Goal: Task Accomplishment & Management: Manage account settings

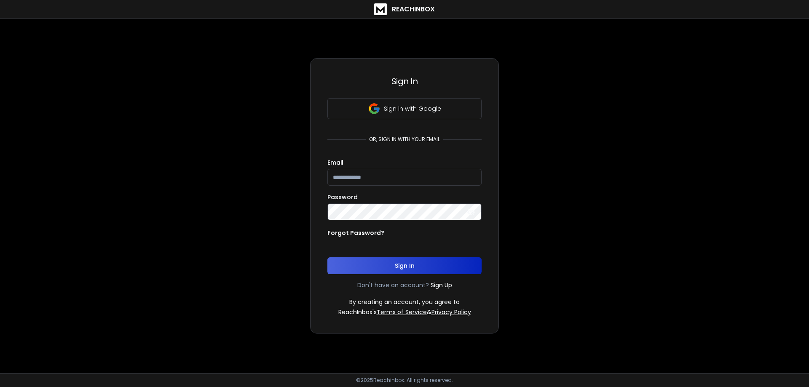
click at [359, 177] on input "email" at bounding box center [404, 177] width 154 height 17
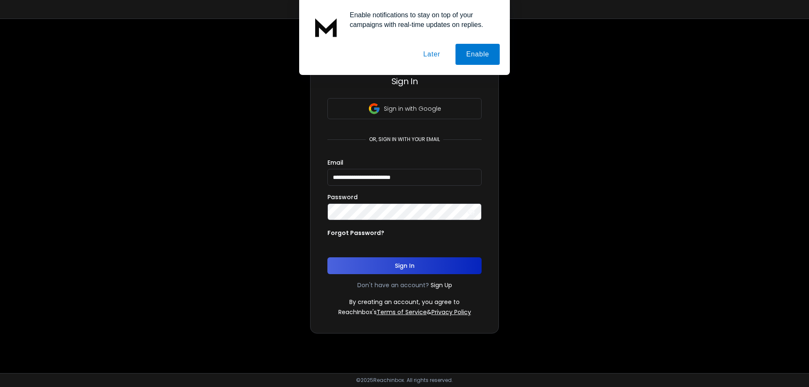
drag, startPoint x: 399, startPoint y: 178, endPoint x: 473, endPoint y: 182, distance: 74.3
click at [473, 182] on input "**********" at bounding box center [404, 177] width 154 height 17
click at [404, 268] on button "Sign In" at bounding box center [404, 265] width 154 height 17
click at [405, 177] on input "**********" at bounding box center [404, 177] width 154 height 17
drag, startPoint x: 405, startPoint y: 177, endPoint x: 321, endPoint y: 178, distance: 83.9
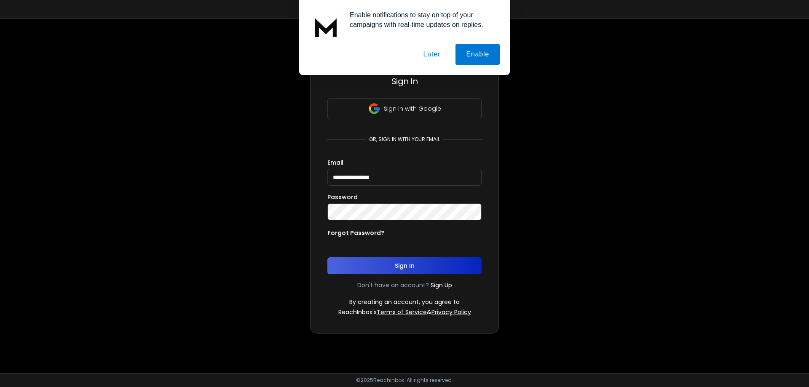
click at [321, 178] on div "**********" at bounding box center [404, 196] width 189 height 276
paste input "**********"
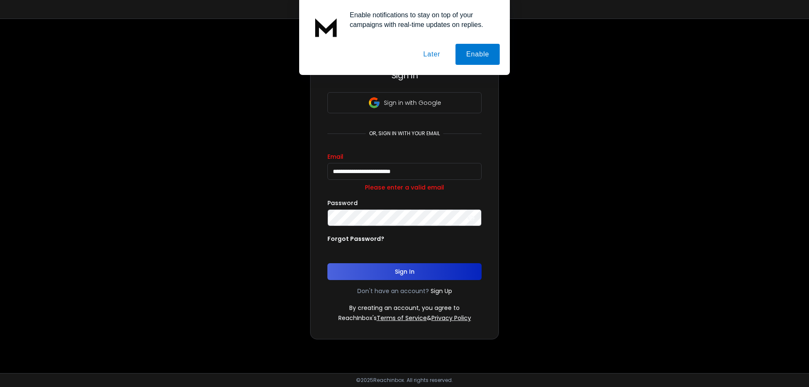
drag, startPoint x: 400, startPoint y: 171, endPoint x: 485, endPoint y: 170, distance: 84.7
click at [485, 170] on div "**********" at bounding box center [404, 195] width 189 height 287
type input "**********"
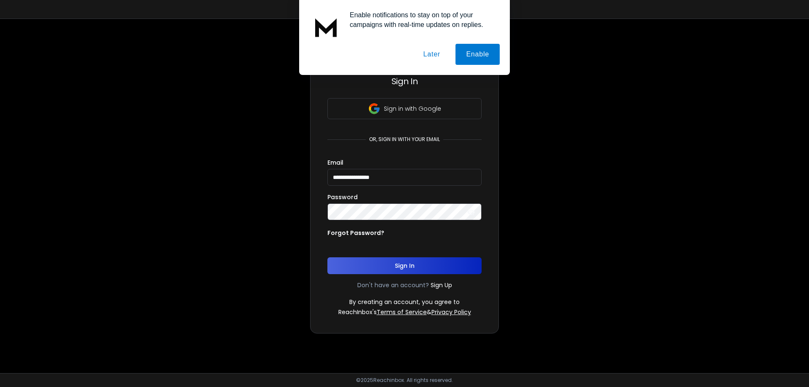
click at [306, 205] on div "**********" at bounding box center [404, 196] width 809 height 321
click at [384, 266] on button "Sign In" at bounding box center [404, 265] width 154 height 17
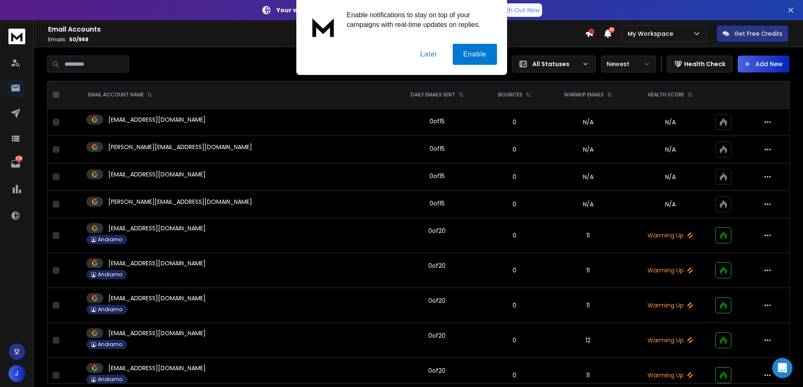
click at [251, 59] on div "Enable notifications to stay on top of your campaigns with real-time updates on…" at bounding box center [401, 37] width 803 height 75
click at [426, 55] on button "Later" at bounding box center [429, 54] width 38 height 21
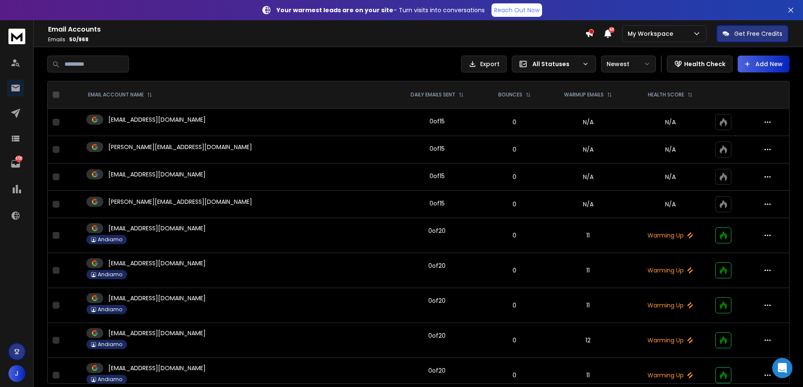
click at [761, 57] on button "Add New" at bounding box center [763, 64] width 52 height 17
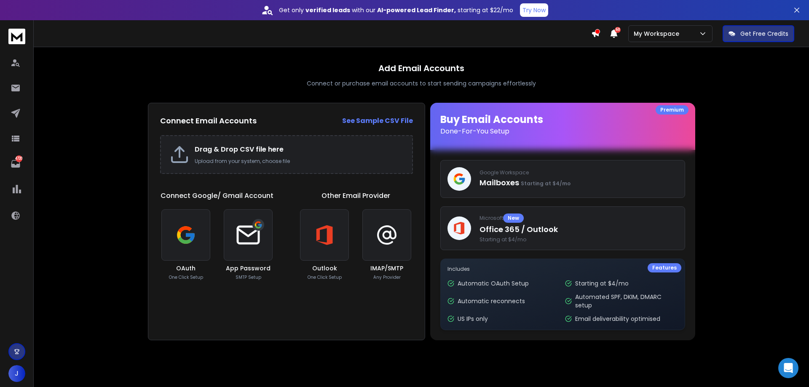
click at [190, 226] on icon at bounding box center [185, 234] width 21 height 25
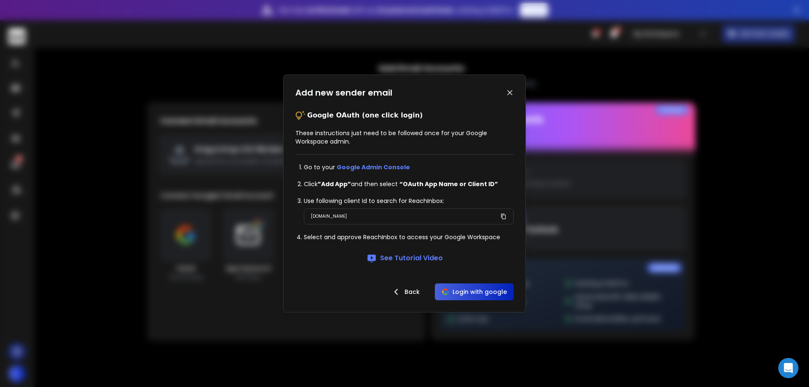
click at [472, 287] on button "Login with google" at bounding box center [474, 292] width 79 height 17
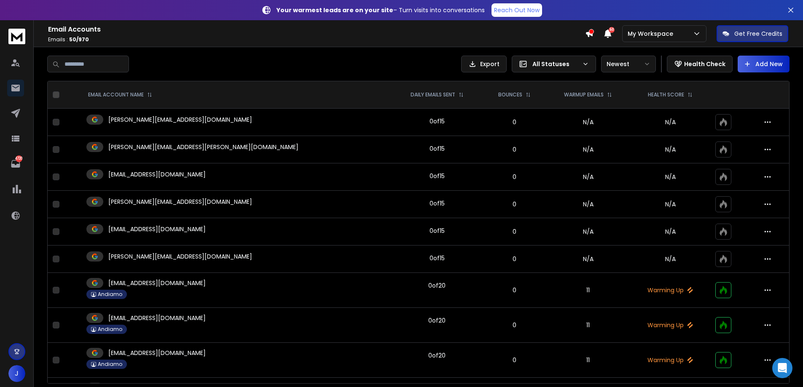
click at [759, 64] on button "Add New" at bounding box center [763, 64] width 52 height 17
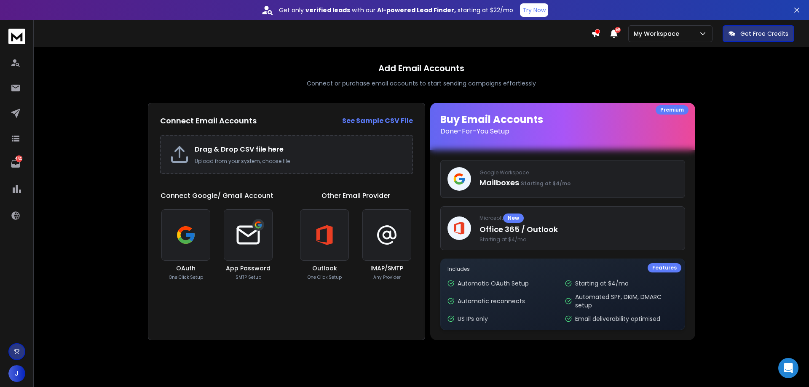
click at [198, 232] on div at bounding box center [185, 234] width 49 height 51
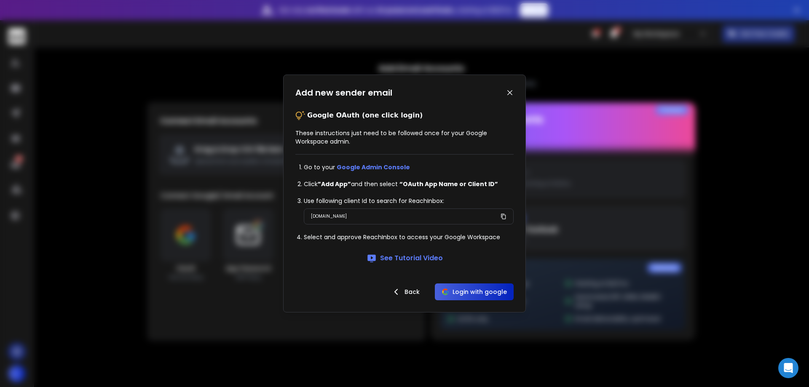
click at [472, 296] on button "Login with google" at bounding box center [474, 292] width 79 height 17
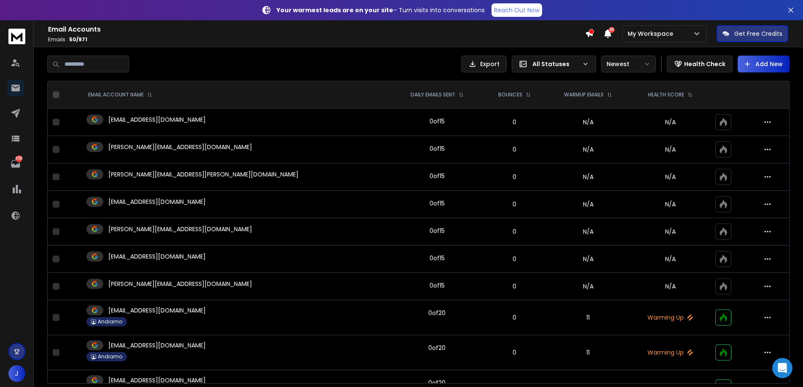
click at [781, 63] on button "Add New" at bounding box center [763, 64] width 52 height 17
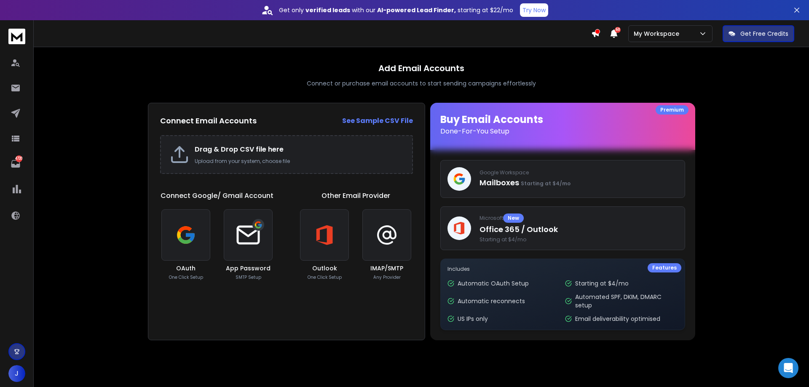
click at [200, 236] on div at bounding box center [185, 234] width 49 height 51
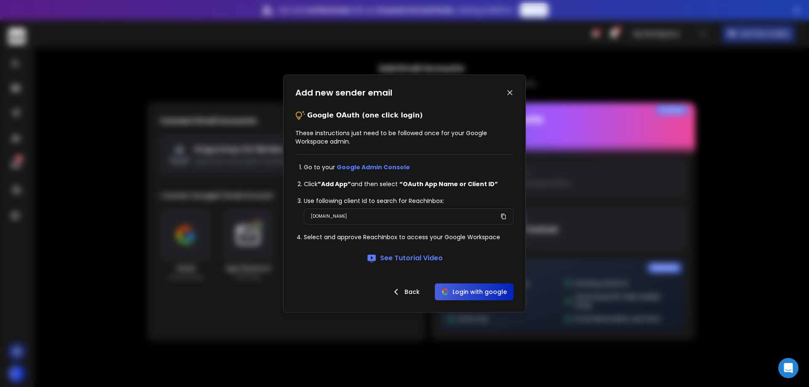
click at [487, 288] on button "Login with google" at bounding box center [474, 292] width 79 height 17
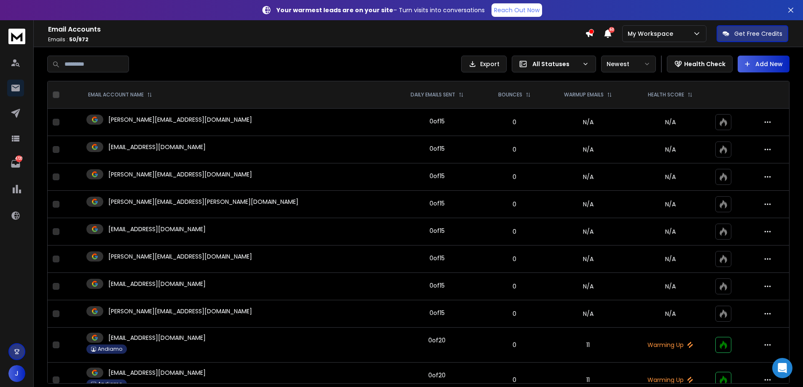
click at [772, 62] on button "Add New" at bounding box center [763, 64] width 52 height 17
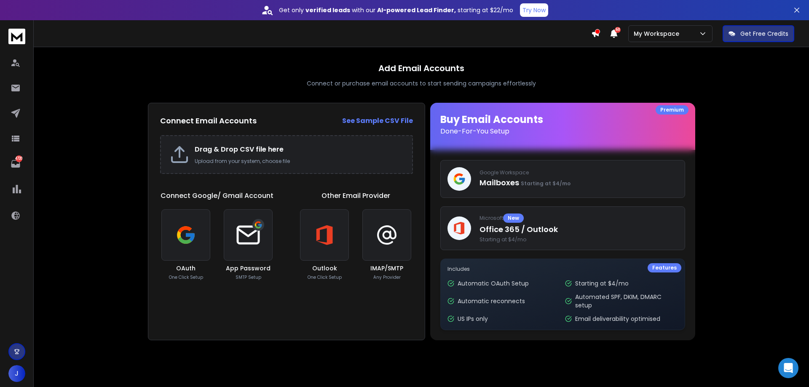
click at [193, 233] on icon at bounding box center [185, 234] width 21 height 25
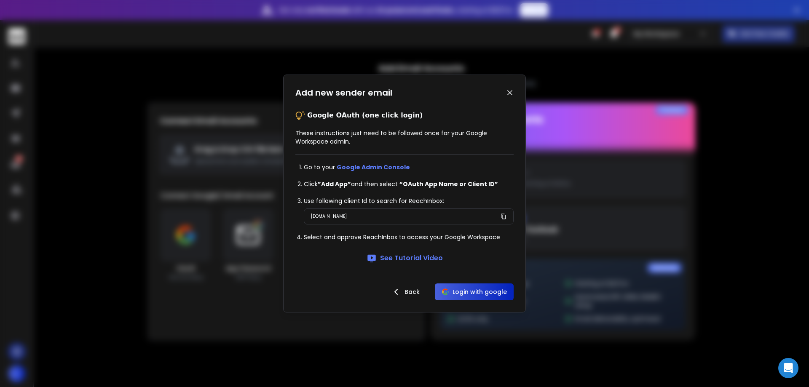
click at [483, 291] on button "Login with google" at bounding box center [474, 292] width 79 height 17
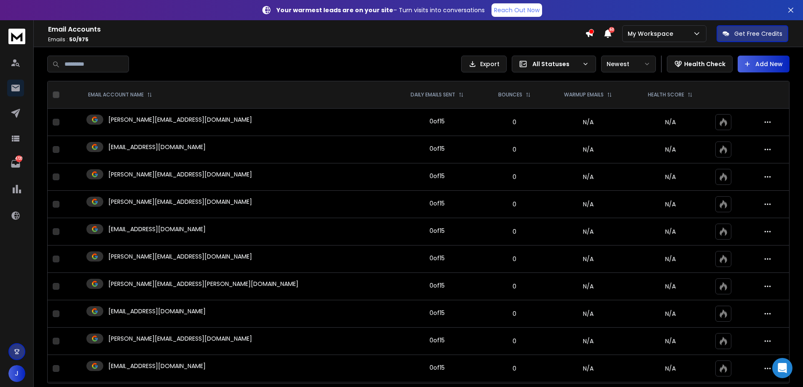
click at [774, 66] on button "Add New" at bounding box center [763, 64] width 52 height 17
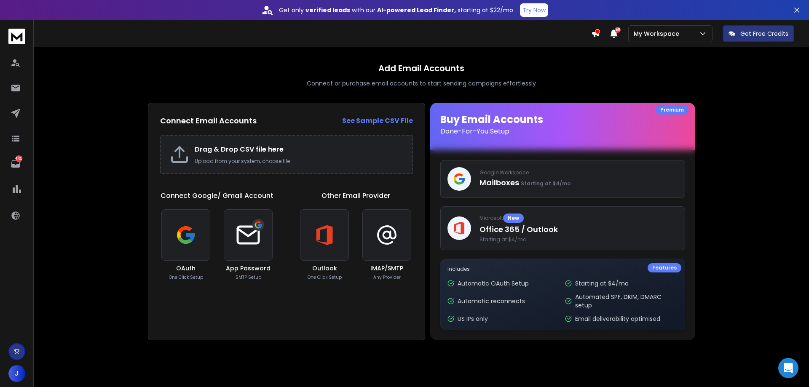
click at [194, 245] on icon at bounding box center [185, 234] width 21 height 25
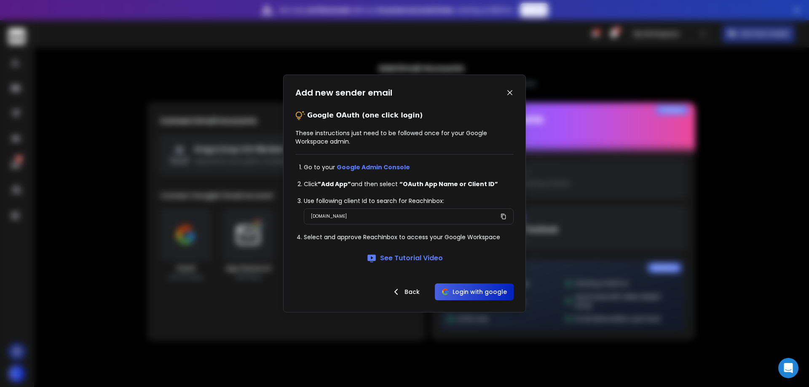
click at [468, 287] on button "Login with google" at bounding box center [474, 292] width 79 height 17
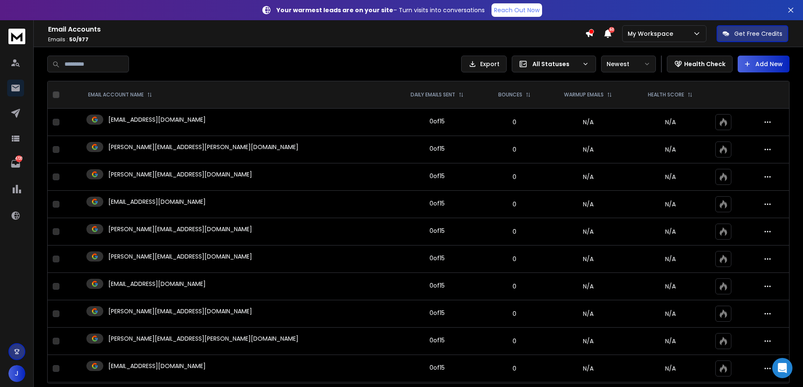
click at [764, 71] on button "Add New" at bounding box center [763, 64] width 52 height 17
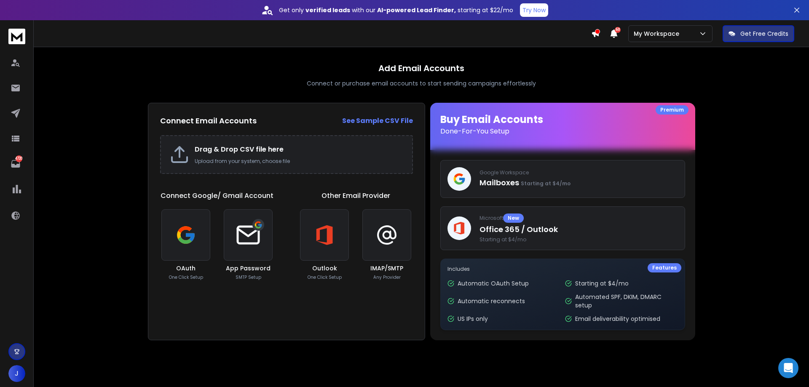
click at [173, 225] on div at bounding box center [185, 234] width 49 height 51
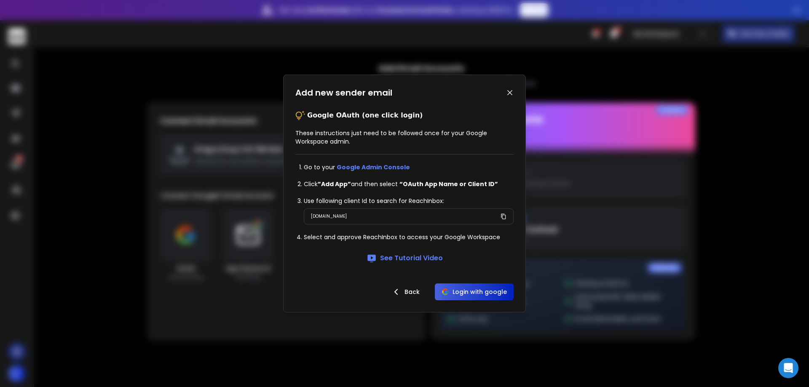
click at [475, 289] on button "Login with google" at bounding box center [474, 292] width 79 height 17
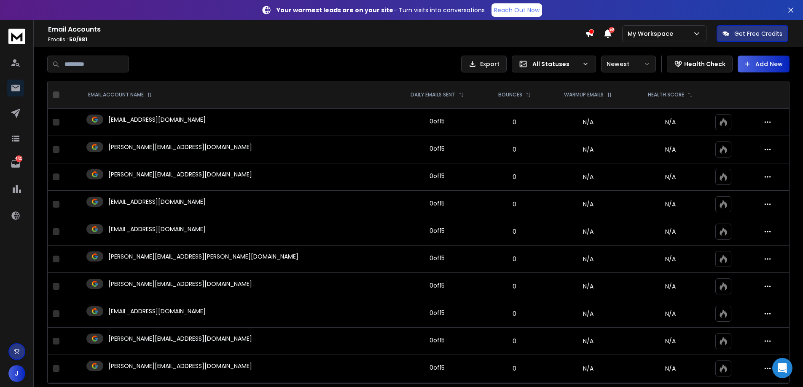
click at [764, 66] on button "Add New" at bounding box center [763, 64] width 52 height 17
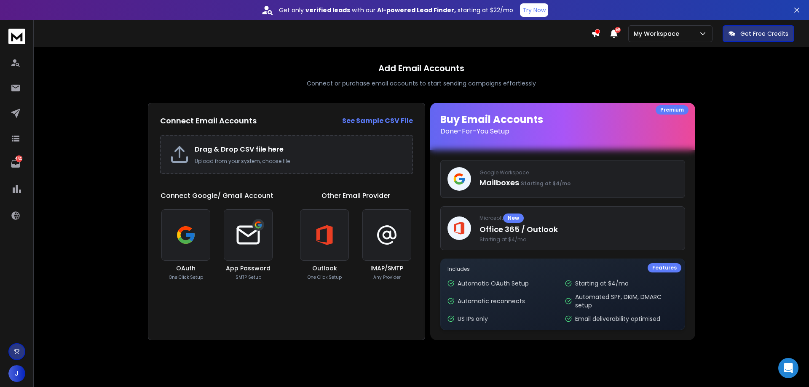
click at [188, 240] on icon at bounding box center [185, 234] width 21 height 25
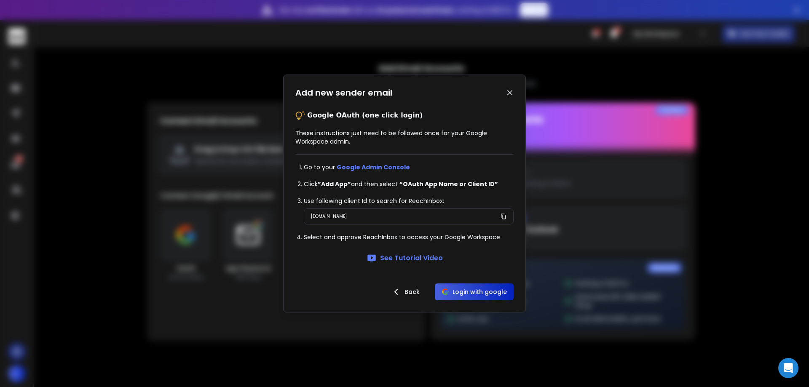
click at [474, 291] on button "Login with google" at bounding box center [474, 292] width 79 height 17
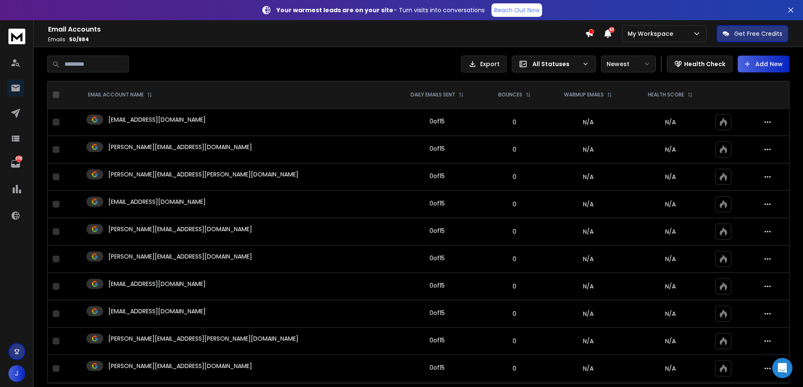
click at [756, 68] on button "Add New" at bounding box center [763, 64] width 52 height 17
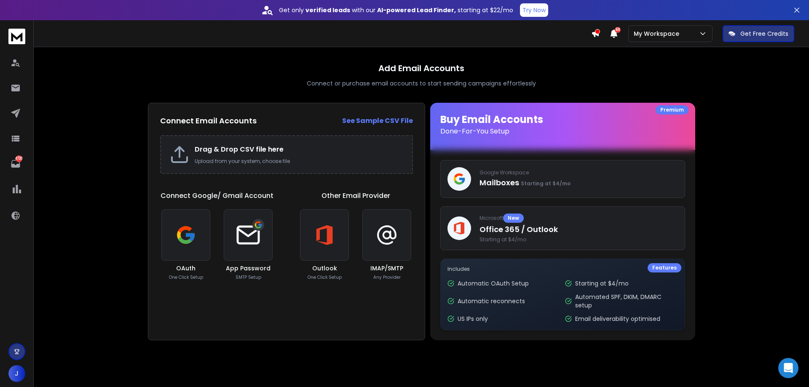
click at [179, 241] on icon at bounding box center [185, 234] width 21 height 25
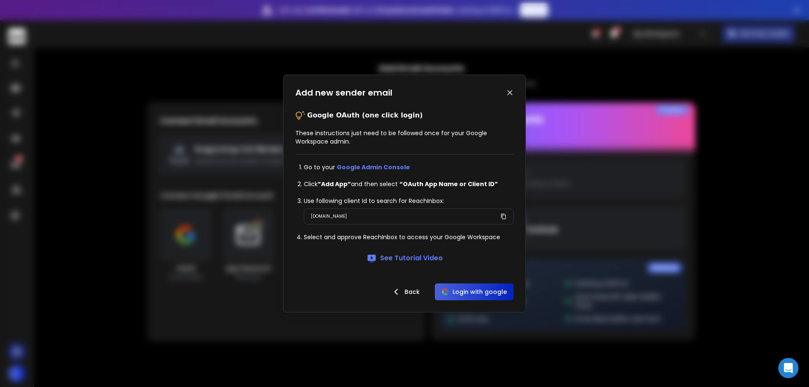
click at [483, 292] on button "Login with google" at bounding box center [474, 292] width 79 height 17
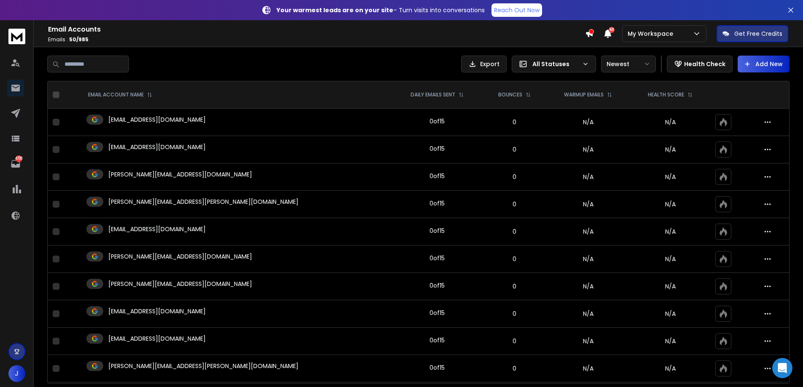
click at [772, 64] on button "Add New" at bounding box center [763, 64] width 52 height 17
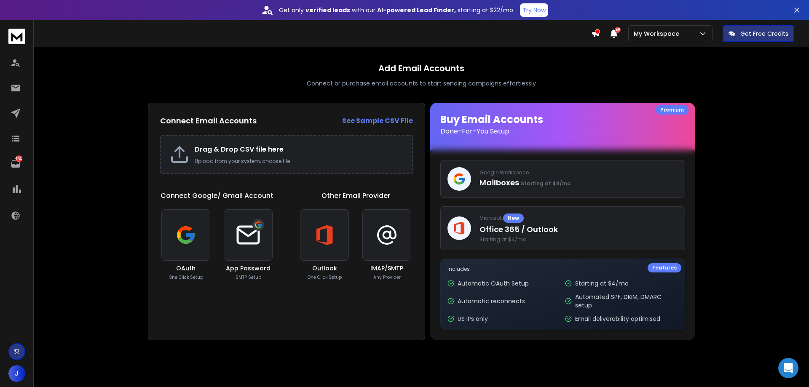
click at [214, 249] on div "OAuth One Click Setup App Password SMTP Setup" at bounding box center [217, 244] width 115 height 71
click at [198, 247] on div at bounding box center [185, 234] width 49 height 51
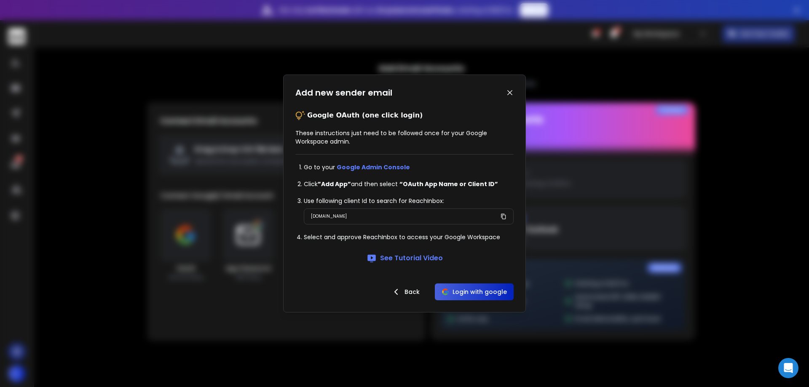
click at [468, 287] on button "Login with google" at bounding box center [474, 292] width 79 height 17
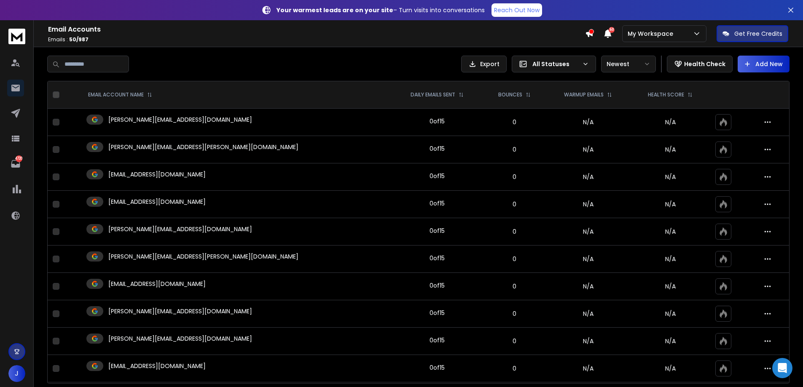
click at [783, 64] on button "Add New" at bounding box center [763, 64] width 52 height 17
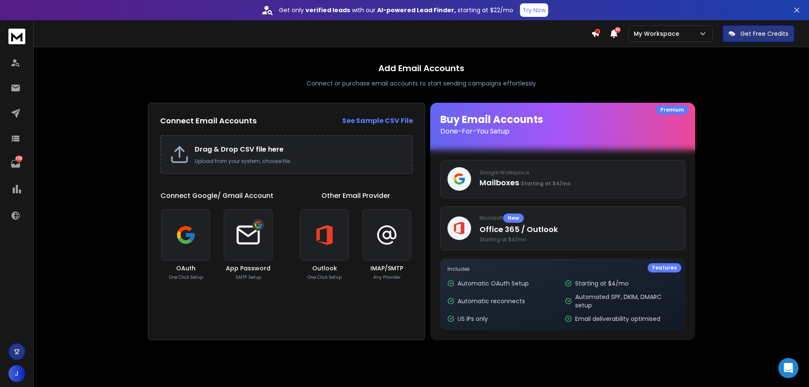
click at [198, 230] on div at bounding box center [185, 234] width 49 height 51
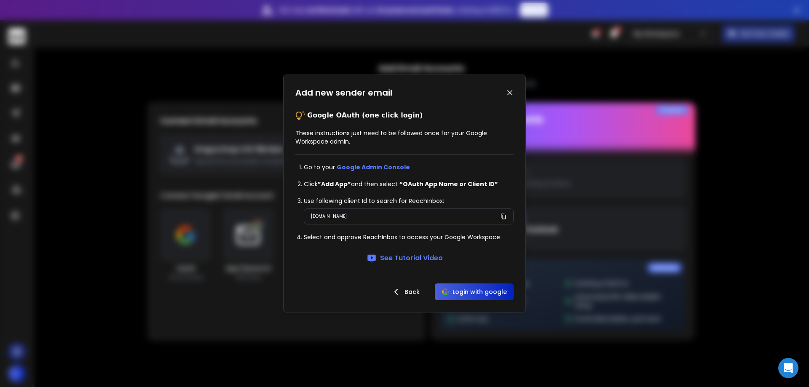
click at [471, 288] on button "Login with google" at bounding box center [474, 292] width 79 height 17
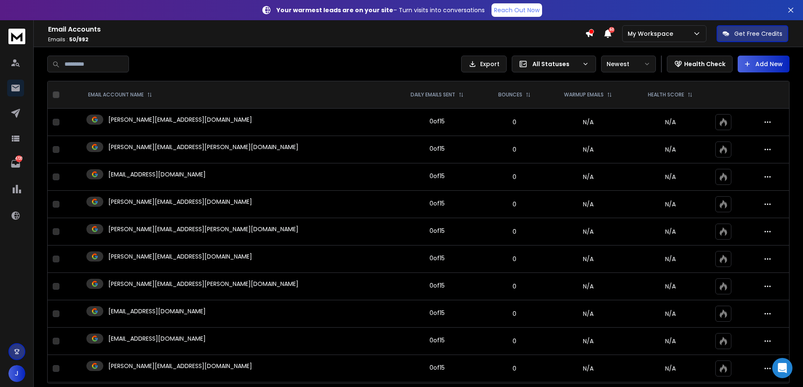
click at [780, 58] on button "Add New" at bounding box center [763, 64] width 52 height 17
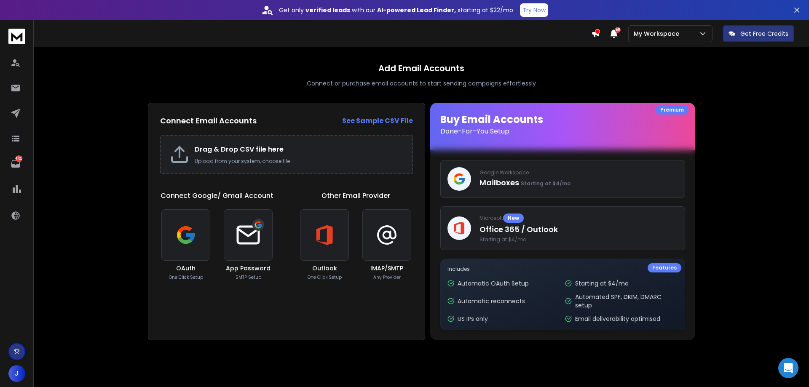
click at [175, 234] on div at bounding box center [185, 234] width 49 height 51
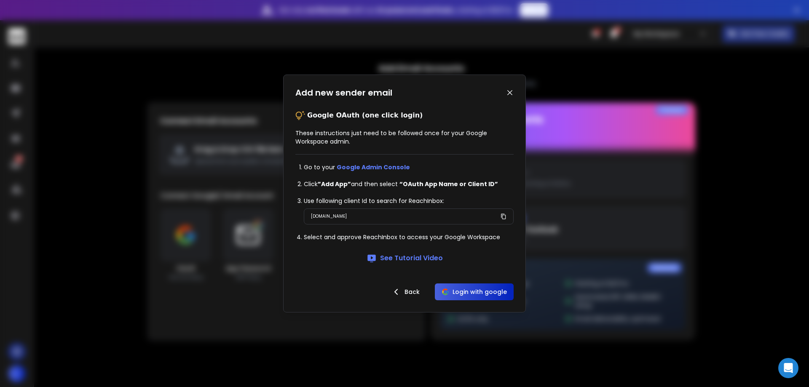
click at [478, 289] on button "Login with google" at bounding box center [474, 292] width 79 height 17
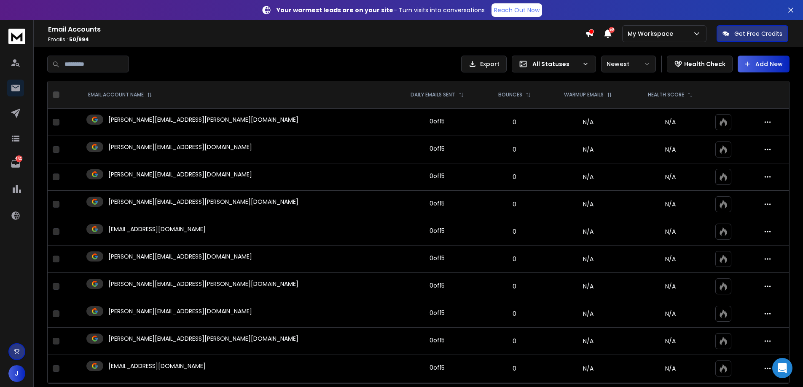
click at [780, 63] on button "Add New" at bounding box center [763, 64] width 52 height 17
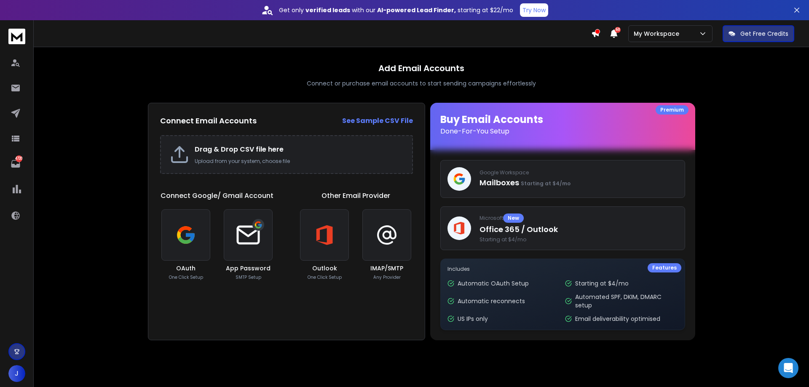
click at [190, 241] on icon at bounding box center [185, 240] width 14 height 7
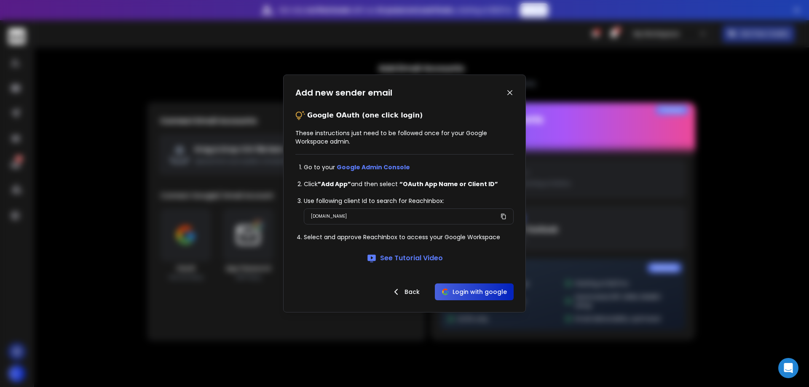
click at [464, 290] on button "Login with google" at bounding box center [474, 292] width 79 height 17
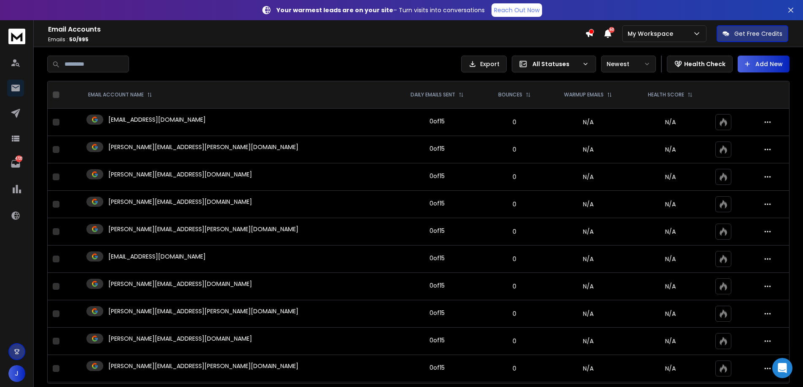
click at [762, 67] on button "Add New" at bounding box center [763, 64] width 52 height 17
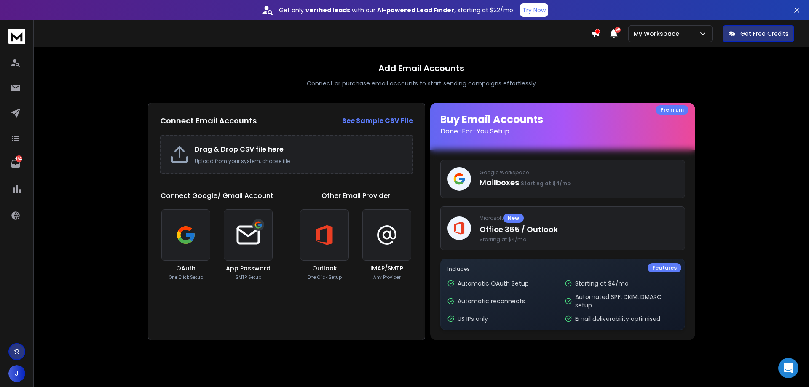
click at [202, 247] on div at bounding box center [185, 234] width 49 height 51
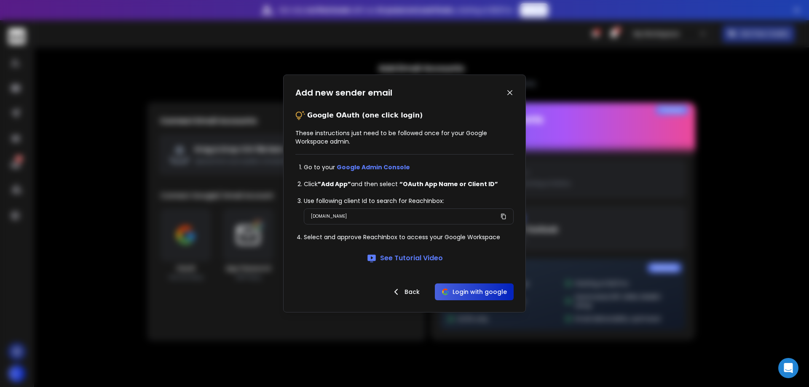
click at [470, 289] on button "Login with google" at bounding box center [474, 292] width 79 height 17
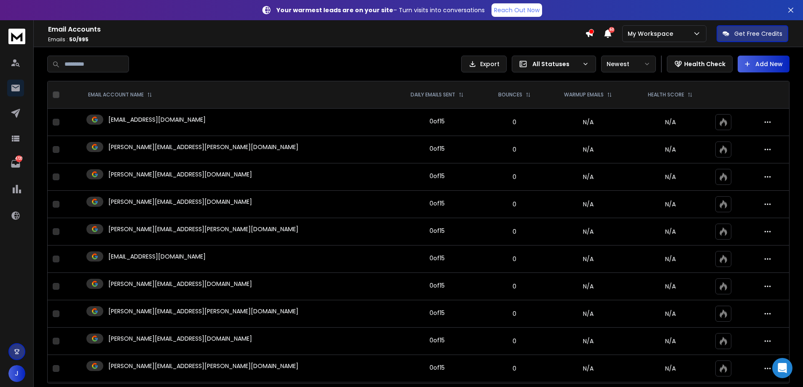
click at [751, 67] on button "Add New" at bounding box center [763, 64] width 52 height 17
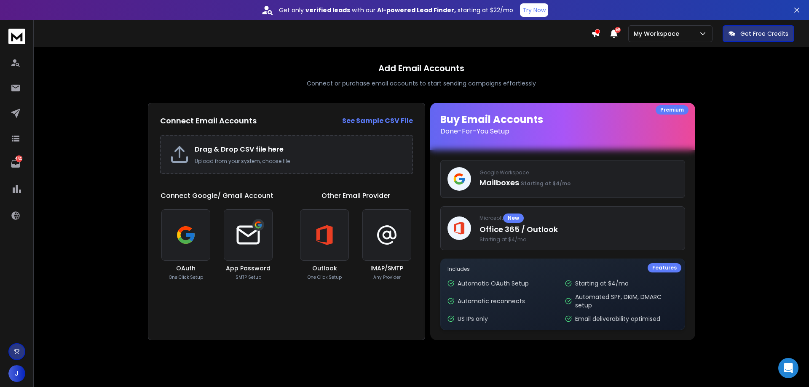
click at [206, 241] on div at bounding box center [185, 234] width 49 height 51
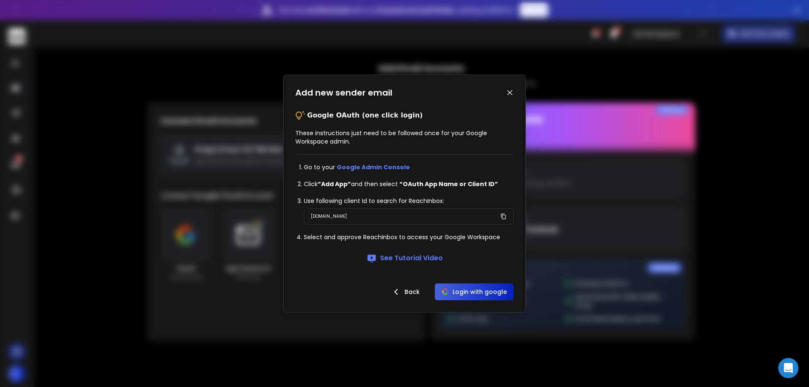
click at [469, 294] on button "Login with google" at bounding box center [474, 292] width 79 height 17
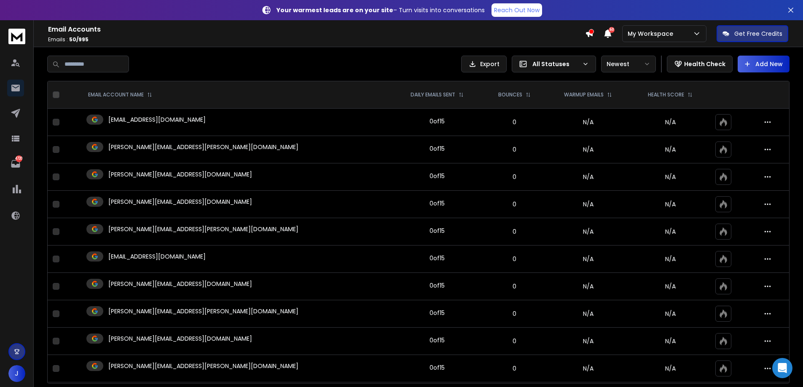
click at [761, 64] on button "Add New" at bounding box center [763, 64] width 52 height 17
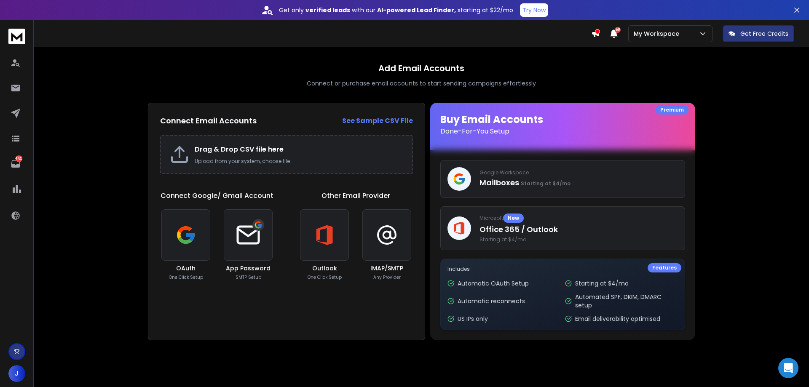
click at [184, 220] on div at bounding box center [185, 234] width 49 height 51
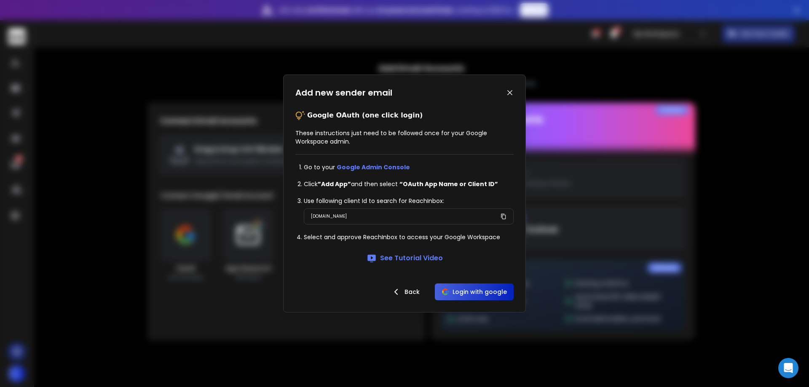
click at [470, 289] on button "Login with google" at bounding box center [474, 292] width 79 height 17
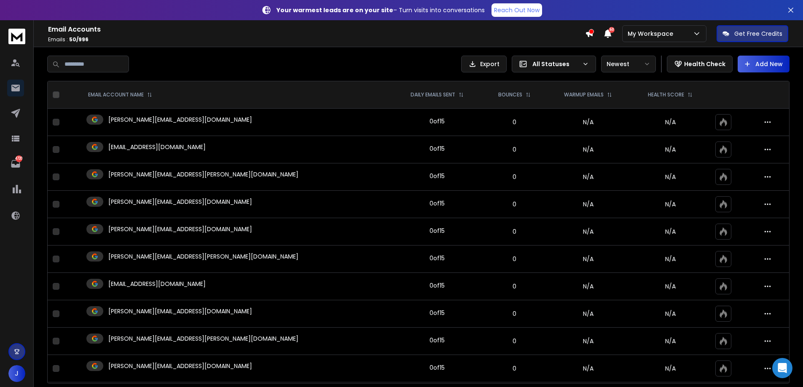
click at [754, 61] on button "Add New" at bounding box center [763, 64] width 52 height 17
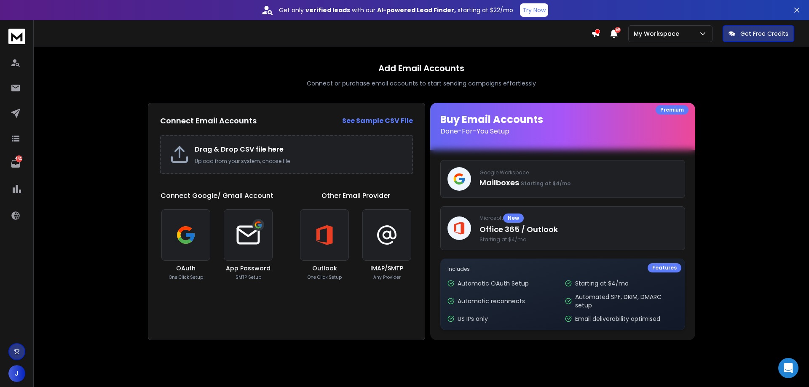
click at [185, 241] on icon at bounding box center [185, 240] width 14 height 7
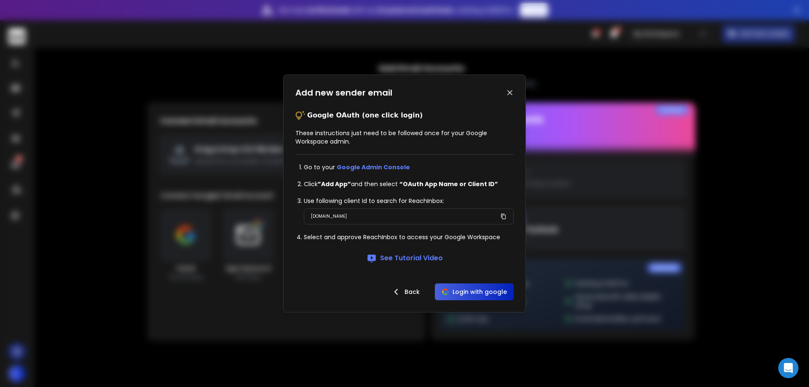
click at [466, 292] on button "Login with google" at bounding box center [474, 292] width 79 height 17
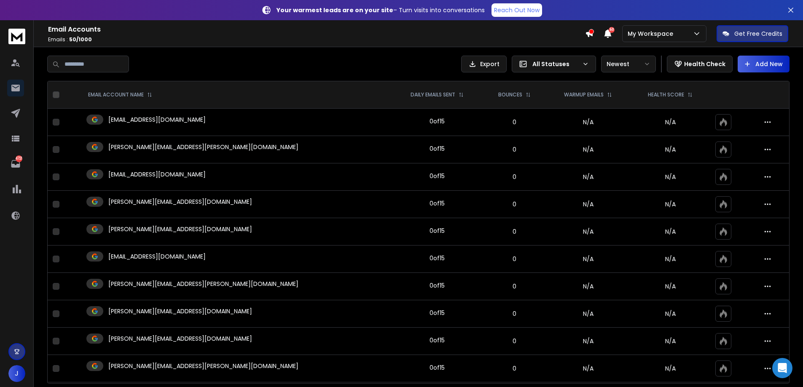
click at [781, 65] on button "Add New" at bounding box center [763, 64] width 52 height 17
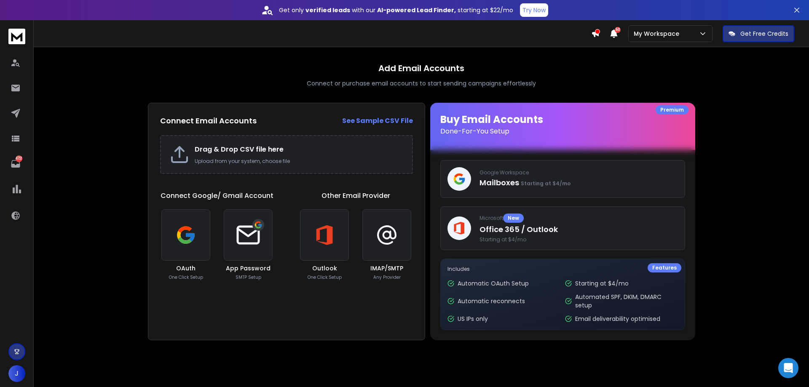
click at [195, 243] on icon at bounding box center [185, 234] width 21 height 25
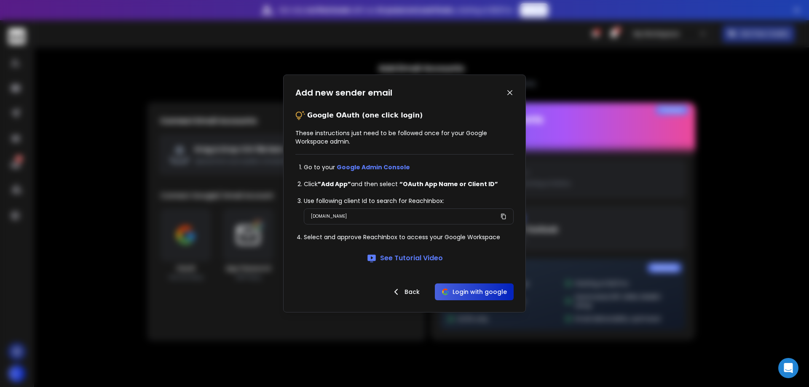
click at [478, 290] on button "Login with google" at bounding box center [474, 292] width 79 height 17
click at [507, 94] on icon at bounding box center [510, 93] width 8 height 8
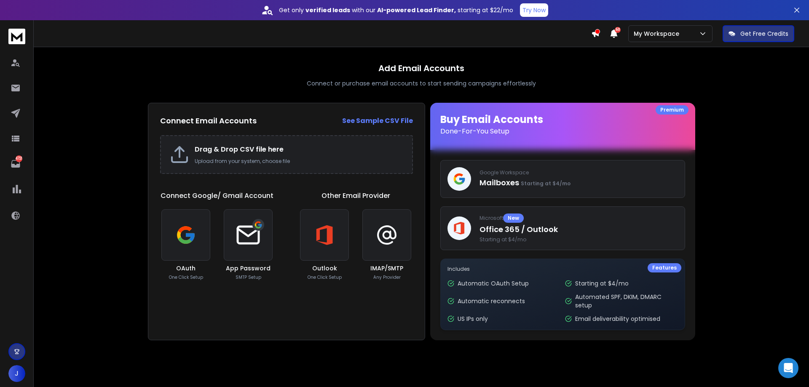
click at [193, 236] on icon at bounding box center [190, 237] width 9 height 8
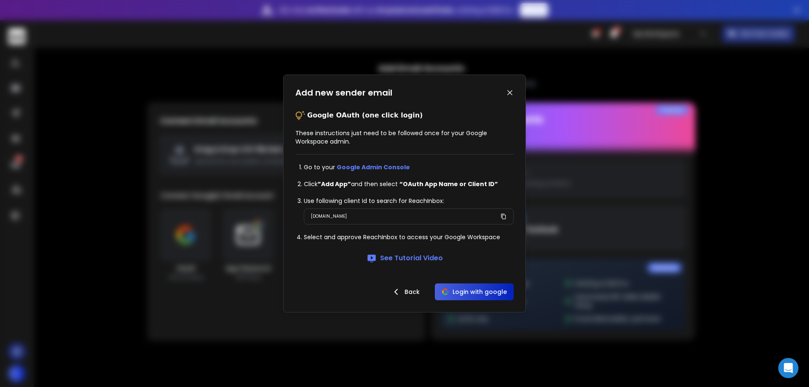
click at [470, 287] on button "Login with google" at bounding box center [474, 292] width 79 height 17
click at [466, 295] on button "Login with google" at bounding box center [474, 292] width 79 height 17
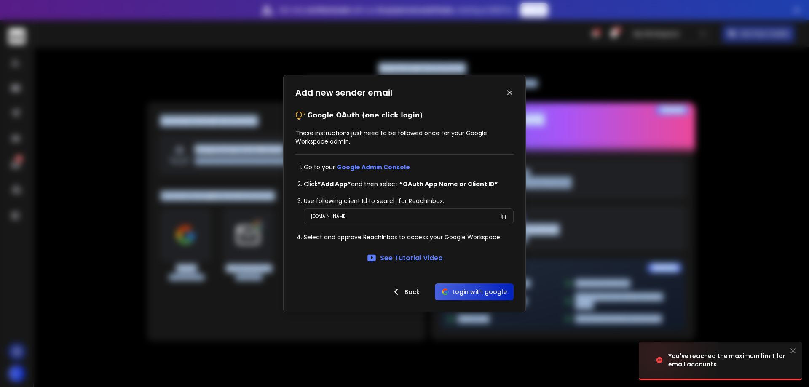
drag, startPoint x: 580, startPoint y: 311, endPoint x: 773, endPoint y: 373, distance: 202.7
click at [773, 373] on body "Get only verified leads with our AI-powered Lead Finder, starting at $22/mo Try…" at bounding box center [404, 193] width 809 height 387
drag, startPoint x: 556, startPoint y: 294, endPoint x: 783, endPoint y: 374, distance: 241.2
click at [783, 374] on body "Get only verified leads with our AI-powered Lead Finder, starting at $22/mo Try…" at bounding box center [404, 193] width 809 height 387
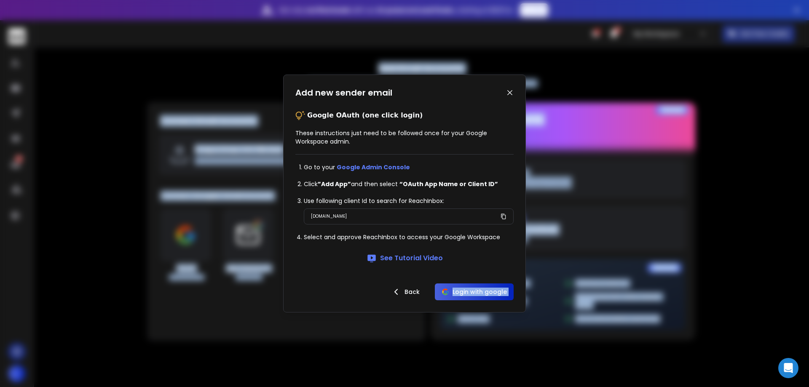
click at [486, 290] on button "Login with google" at bounding box center [474, 292] width 79 height 17
click at [485, 289] on button "Login with google" at bounding box center [474, 292] width 79 height 17
click at [485, 288] on button "Login with google" at bounding box center [474, 292] width 79 height 17
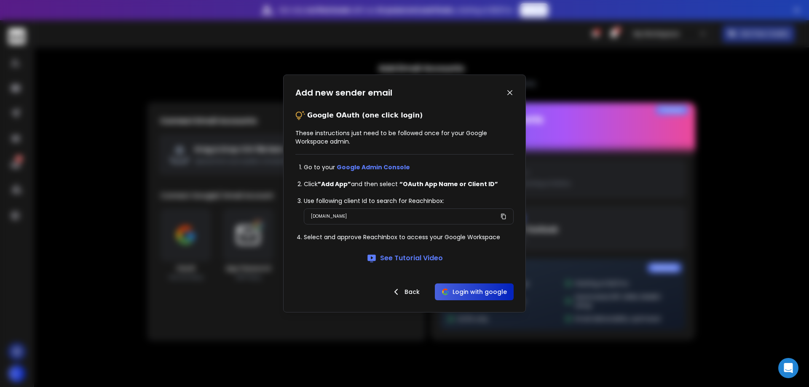
click at [504, 93] on div "Add new sender email" at bounding box center [404, 93] width 218 height 12
click at [515, 91] on div "Add new sender email Google OAuth (one click login) These instructions just nee…" at bounding box center [404, 194] width 243 height 238
click at [510, 93] on icon at bounding box center [509, 92] width 5 height 5
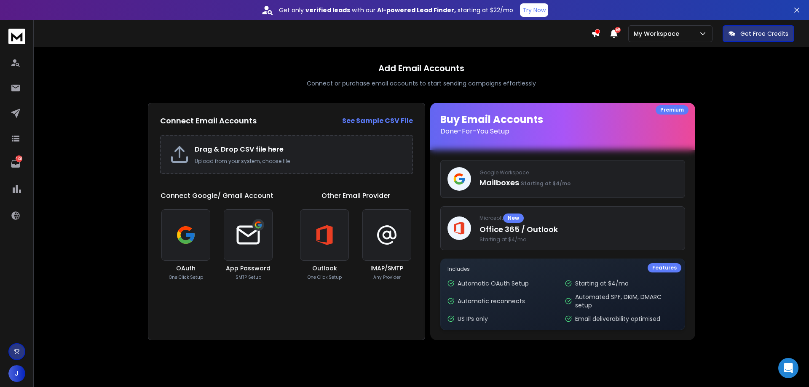
click at [189, 241] on icon at bounding box center [185, 240] width 14 height 7
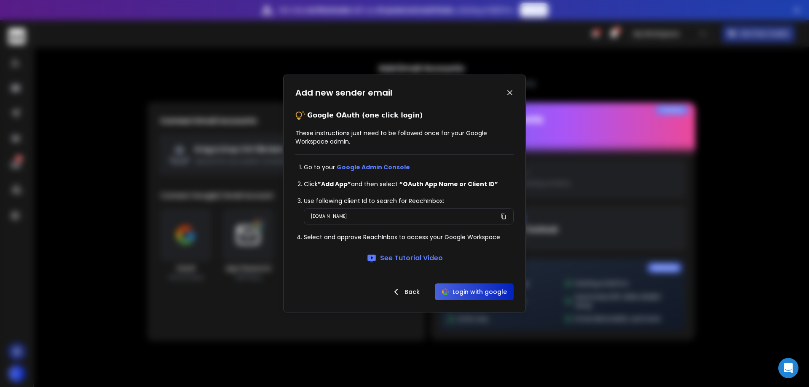
click at [473, 290] on button "Login with google" at bounding box center [474, 292] width 79 height 17
click at [509, 95] on icon at bounding box center [510, 93] width 8 height 8
